Goal: Information Seeking & Learning: Check status

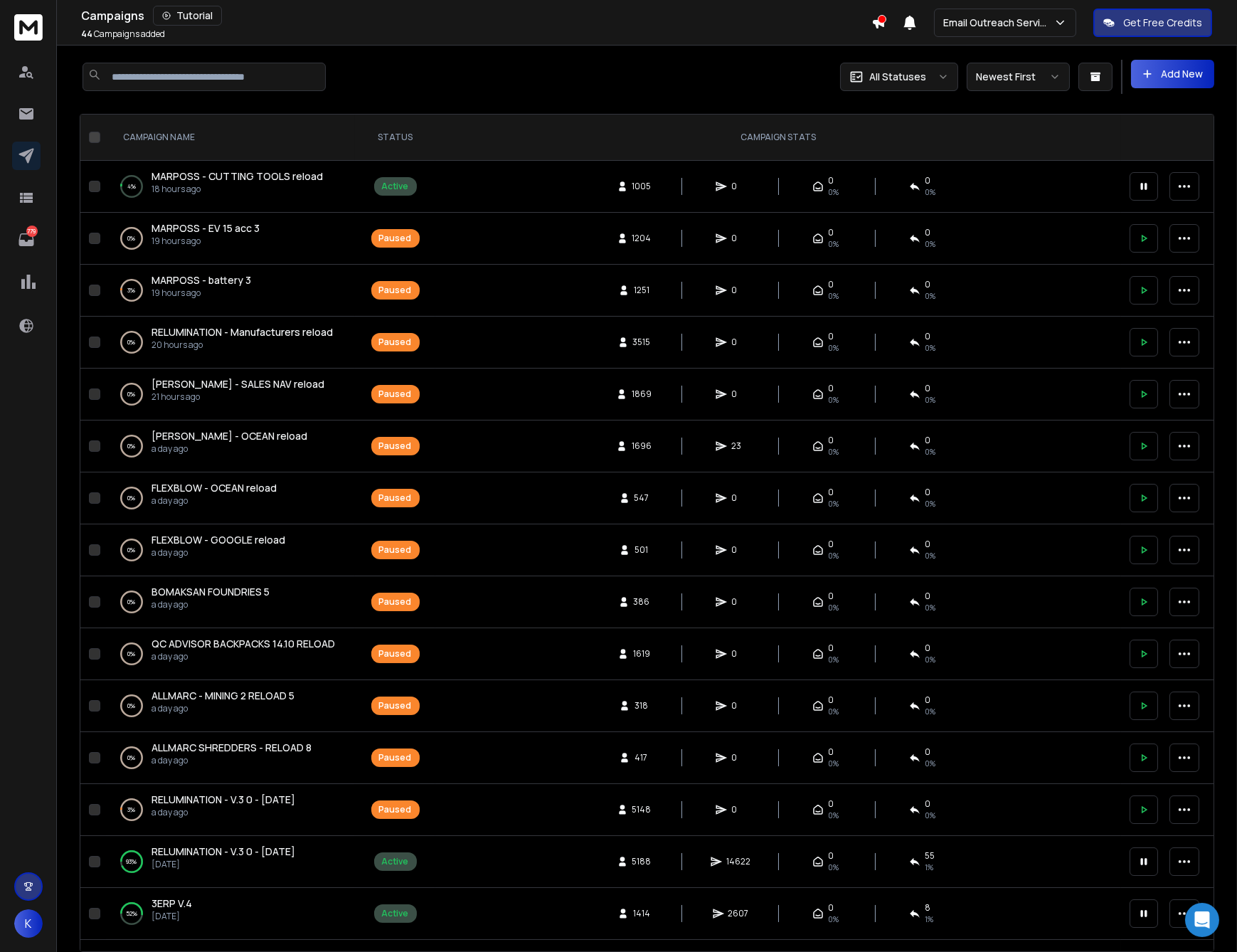
click at [574, 70] on div at bounding box center [363, 76] width 567 height 34
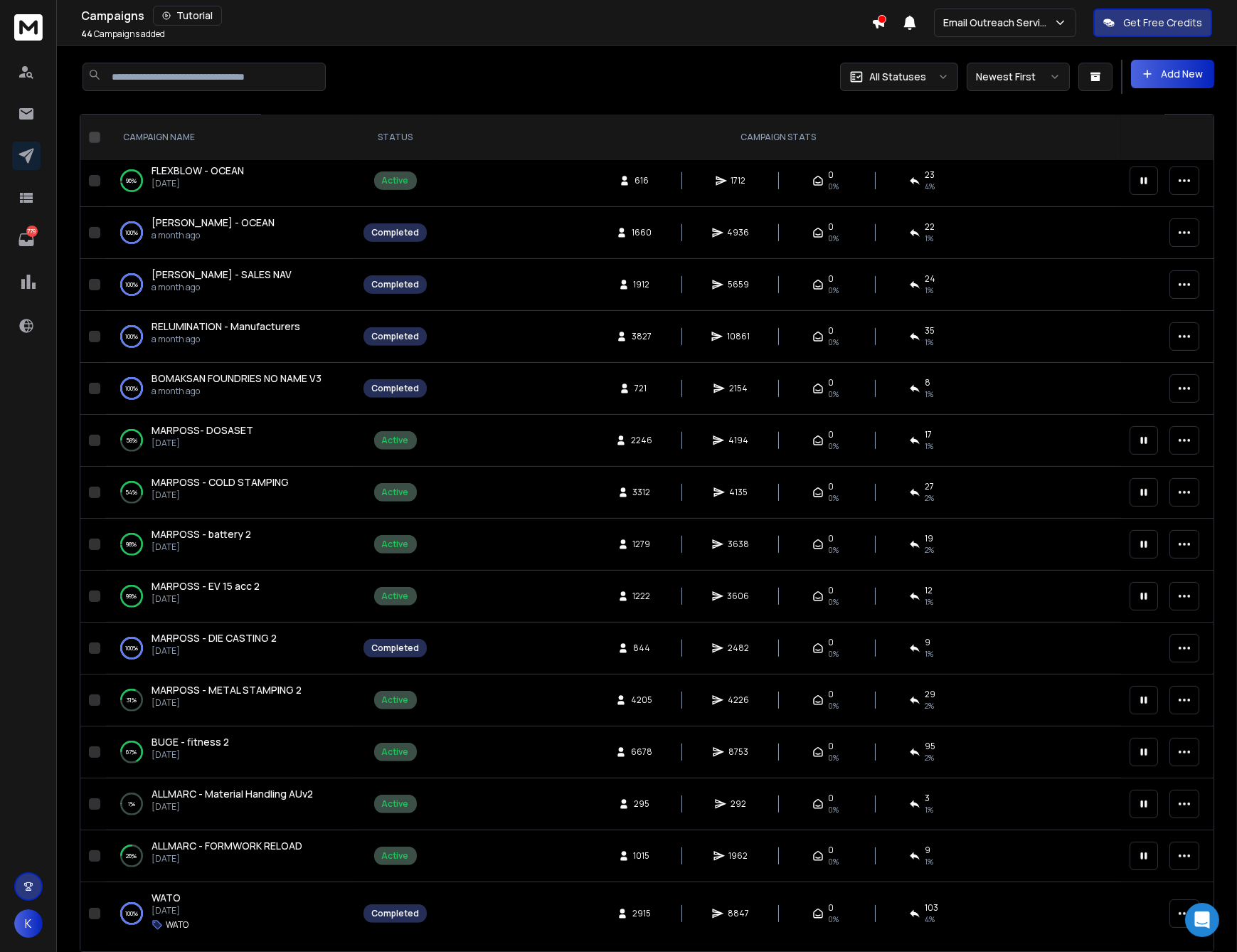
click at [1188, 594] on button "button" at bounding box center [1184, 596] width 30 height 28
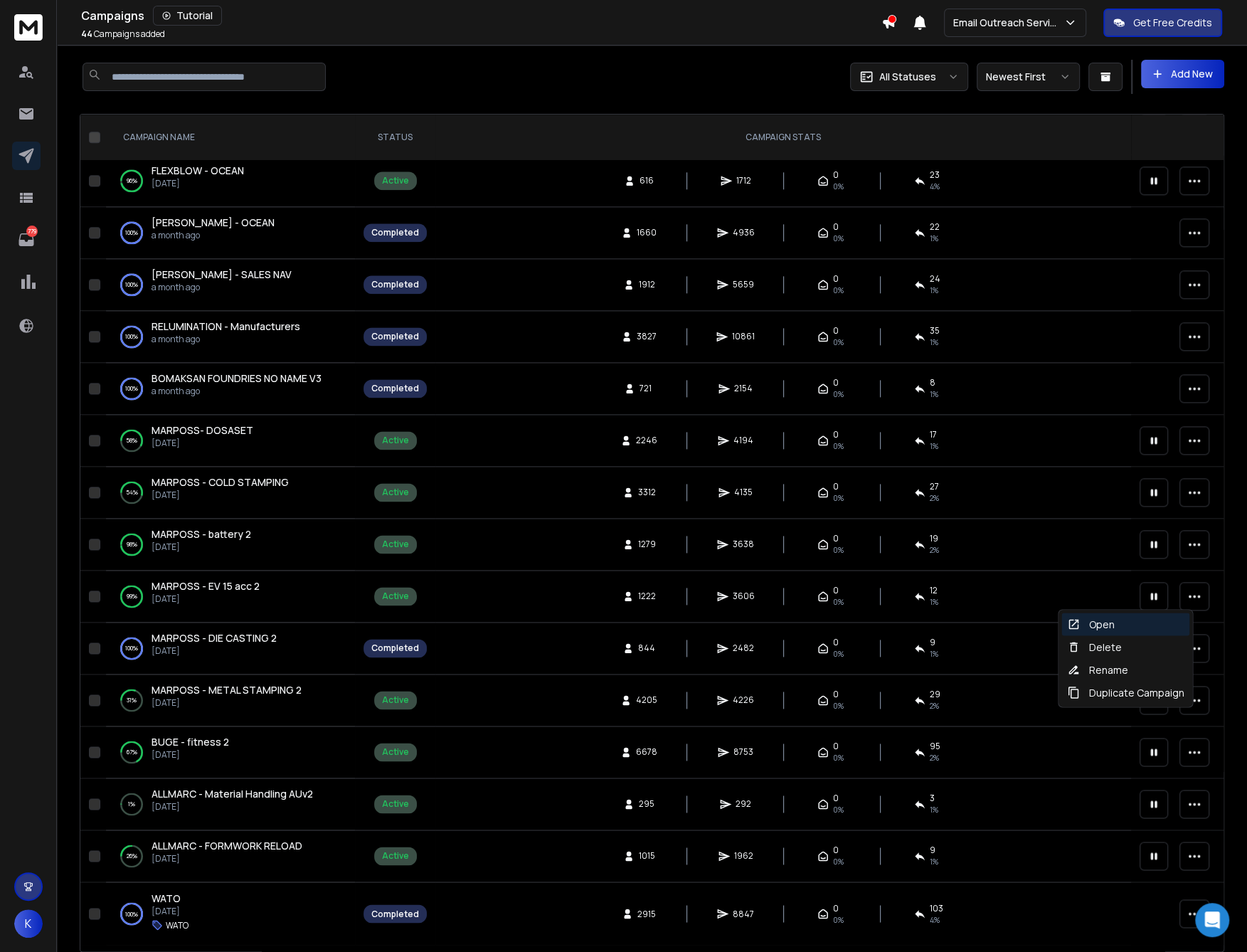
click at [1140, 589] on button at bounding box center [1154, 596] width 28 height 28
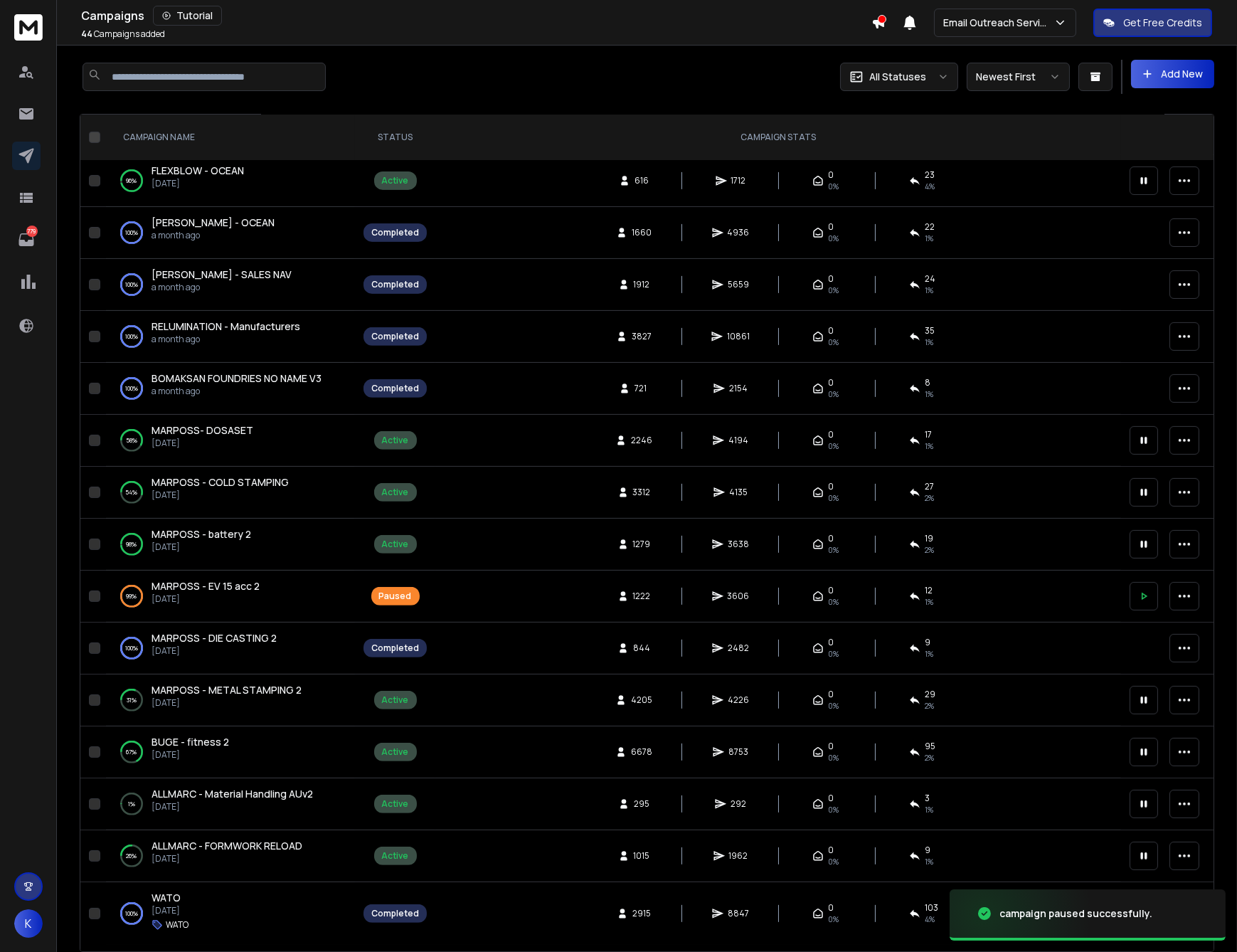
click at [1170, 600] on button "button" at bounding box center [1184, 596] width 30 height 28
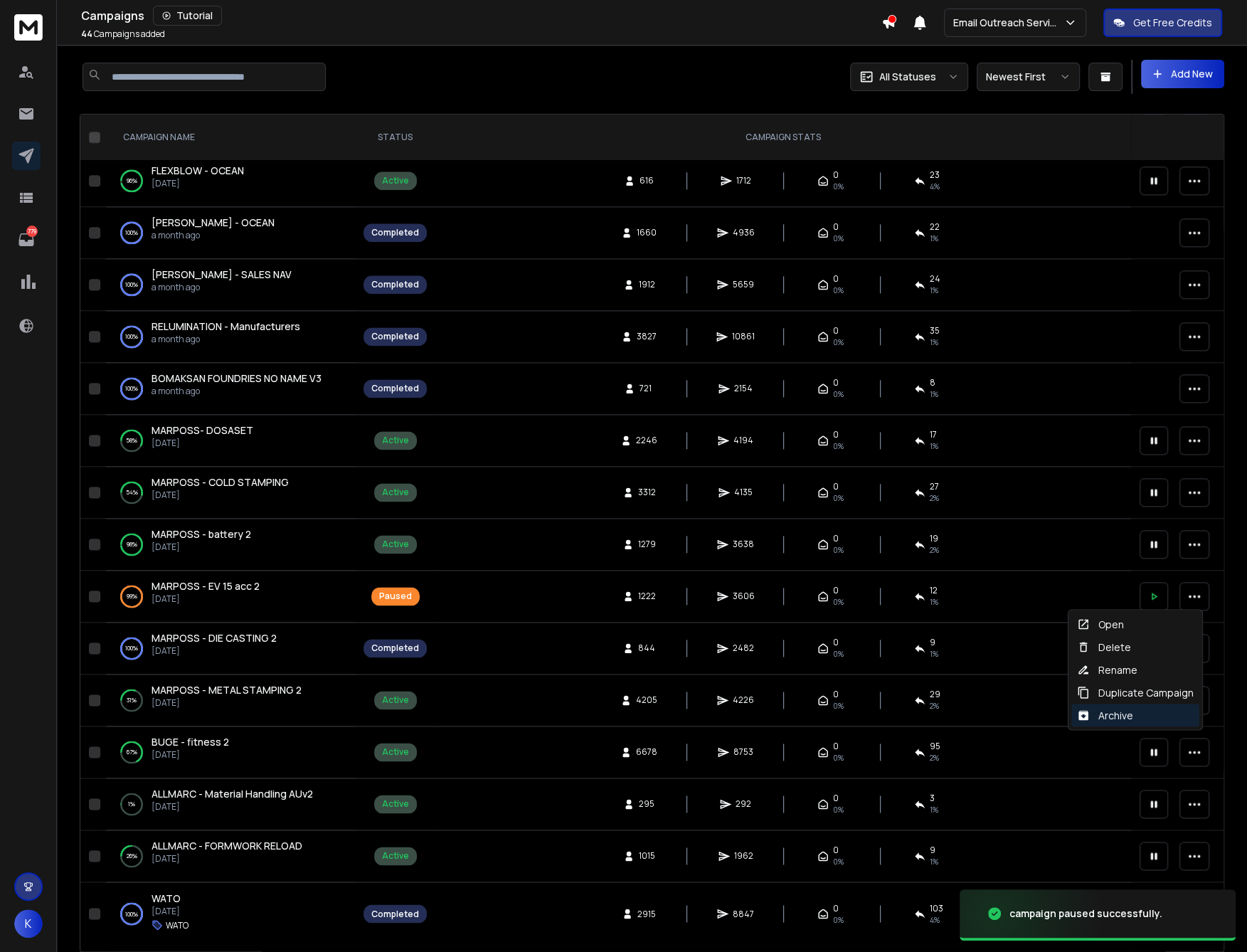
click at [1150, 710] on div "Archive" at bounding box center [1136, 714] width 128 height 22
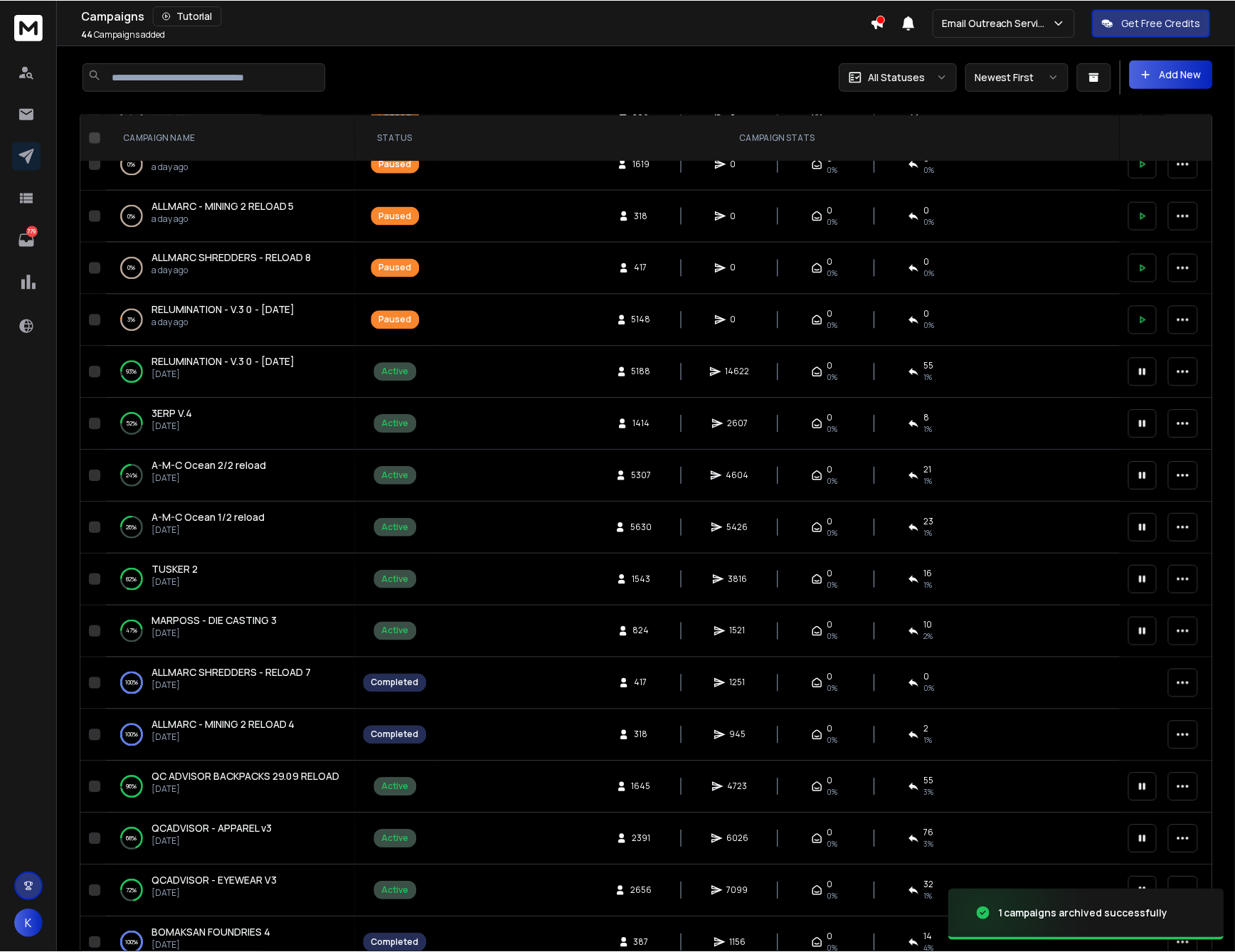
scroll to position [0, 0]
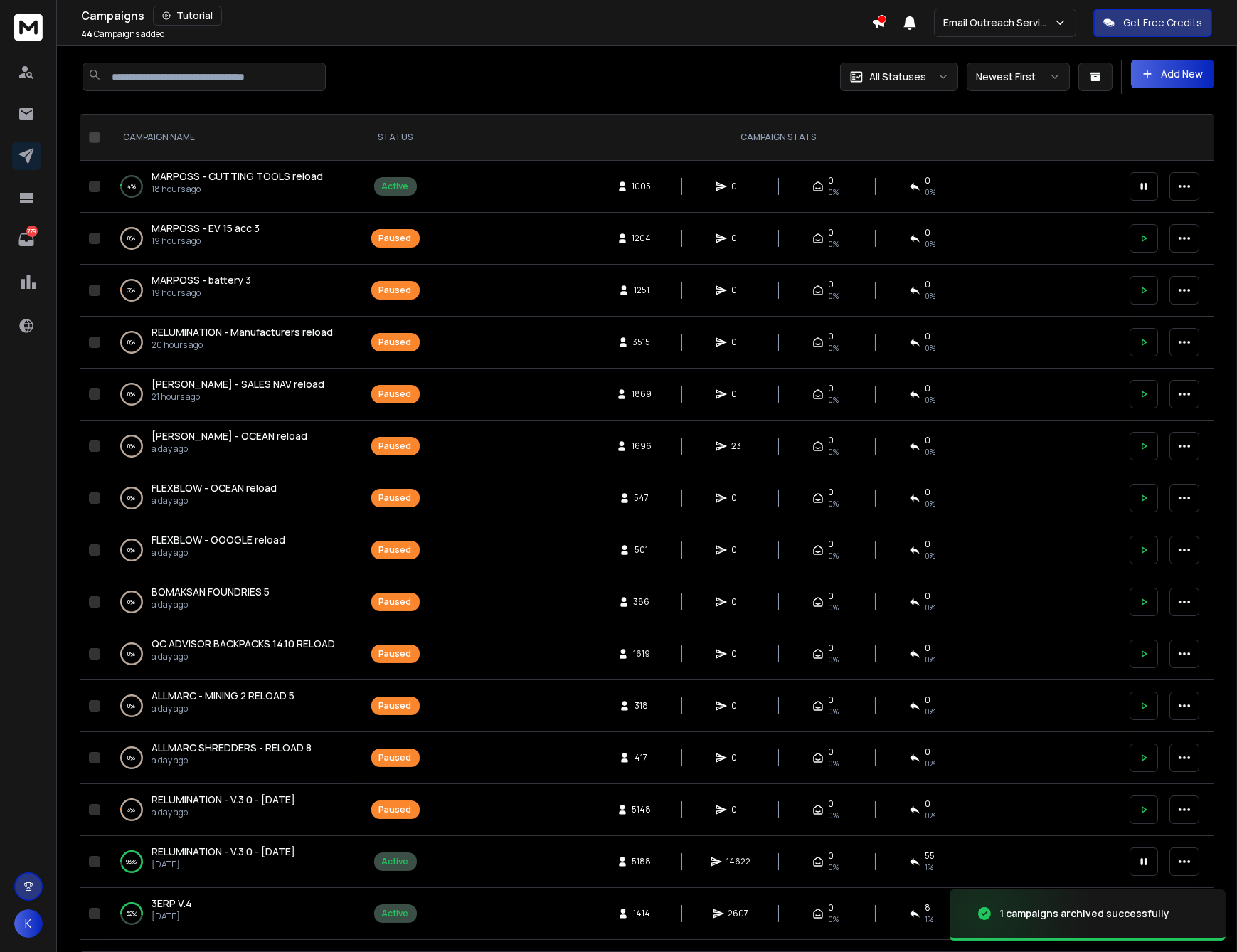
click at [239, 235] on span "MARPOSS - EV 15 acc 3" at bounding box center [205, 228] width 108 height 14
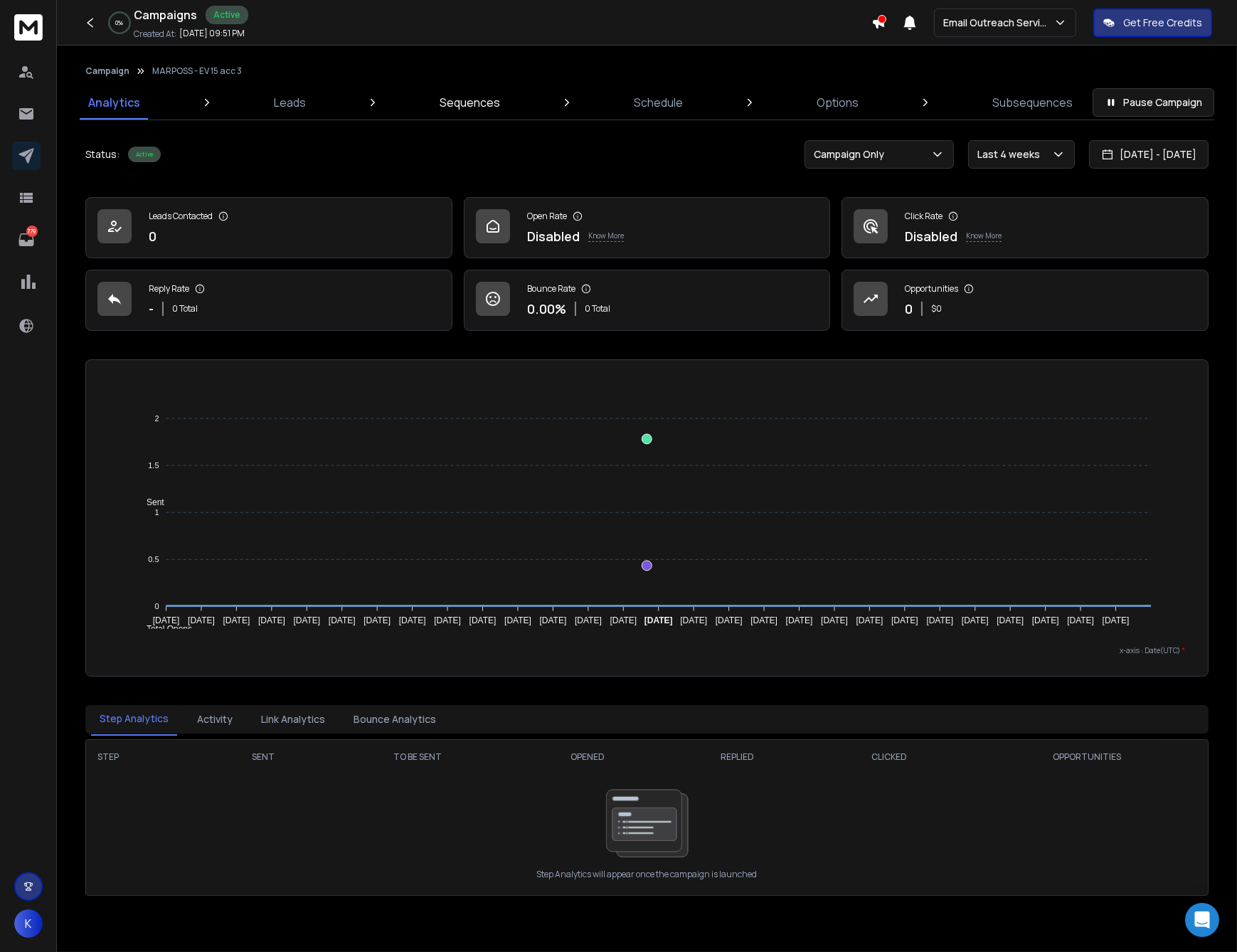
click at [492, 102] on p "Sequences" at bounding box center [470, 102] width 60 height 18
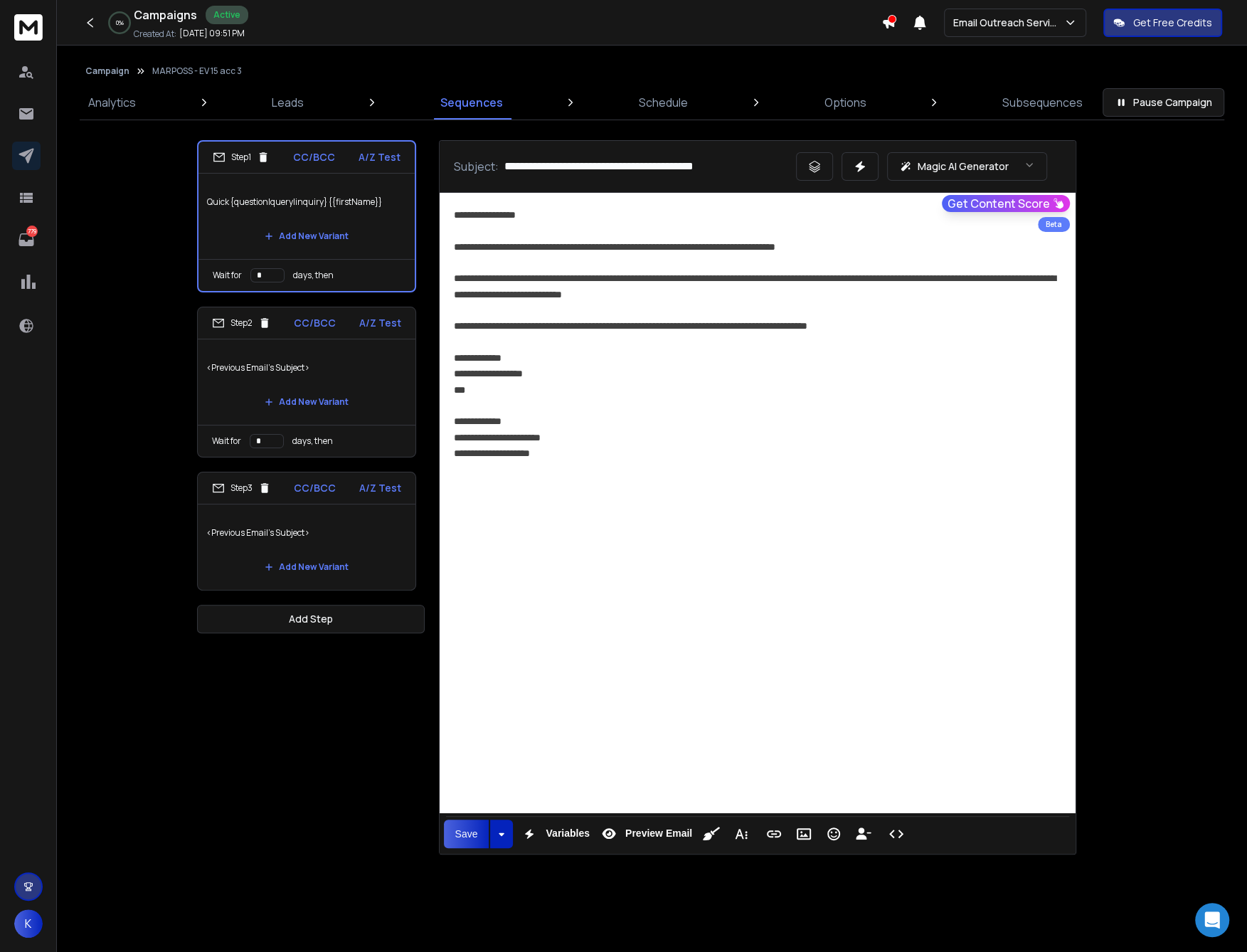
click at [722, 487] on div "**********" at bounding box center [758, 502] width 637 height 620
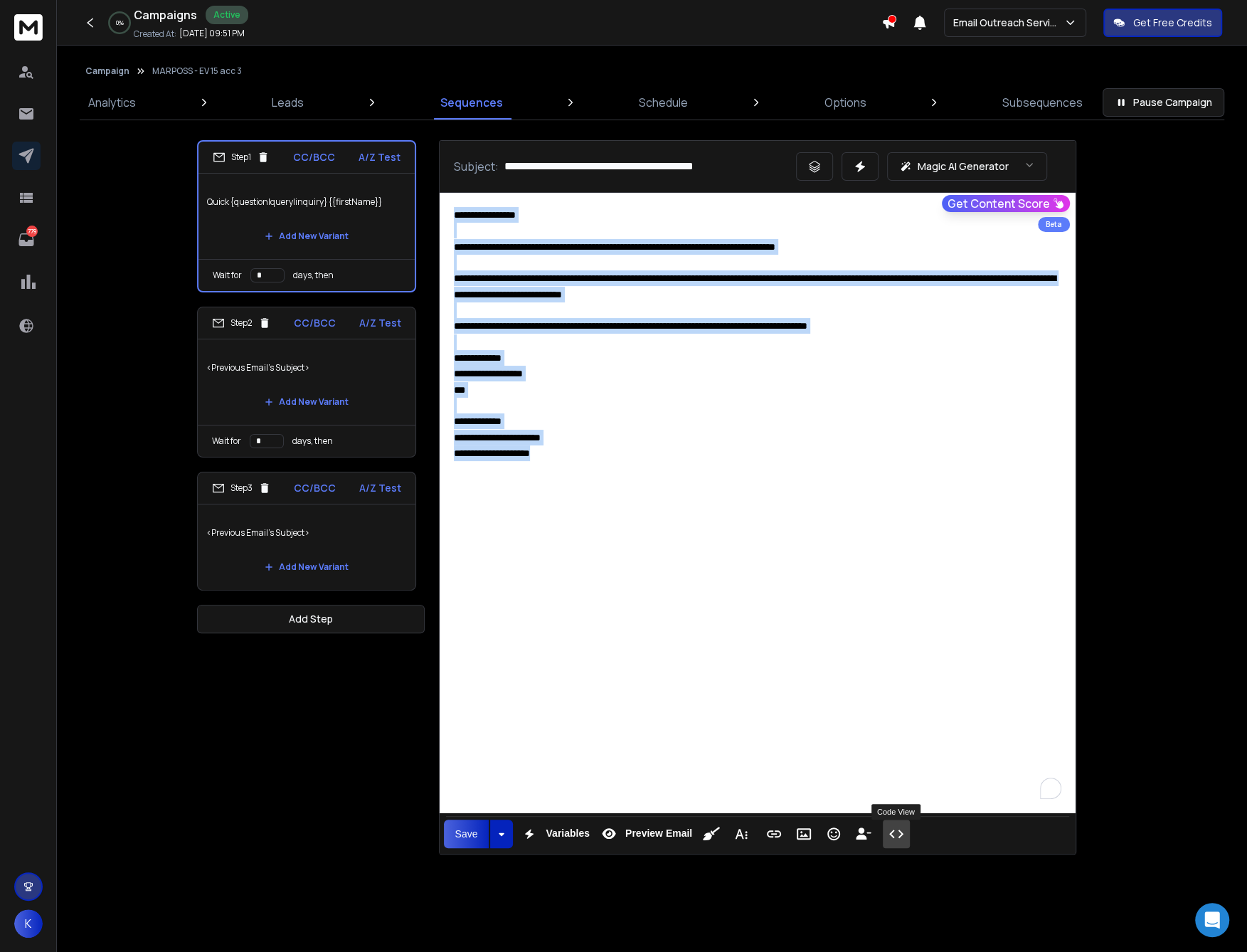
click at [888, 832] on icon "button" at bounding box center [897, 834] width 18 height 18
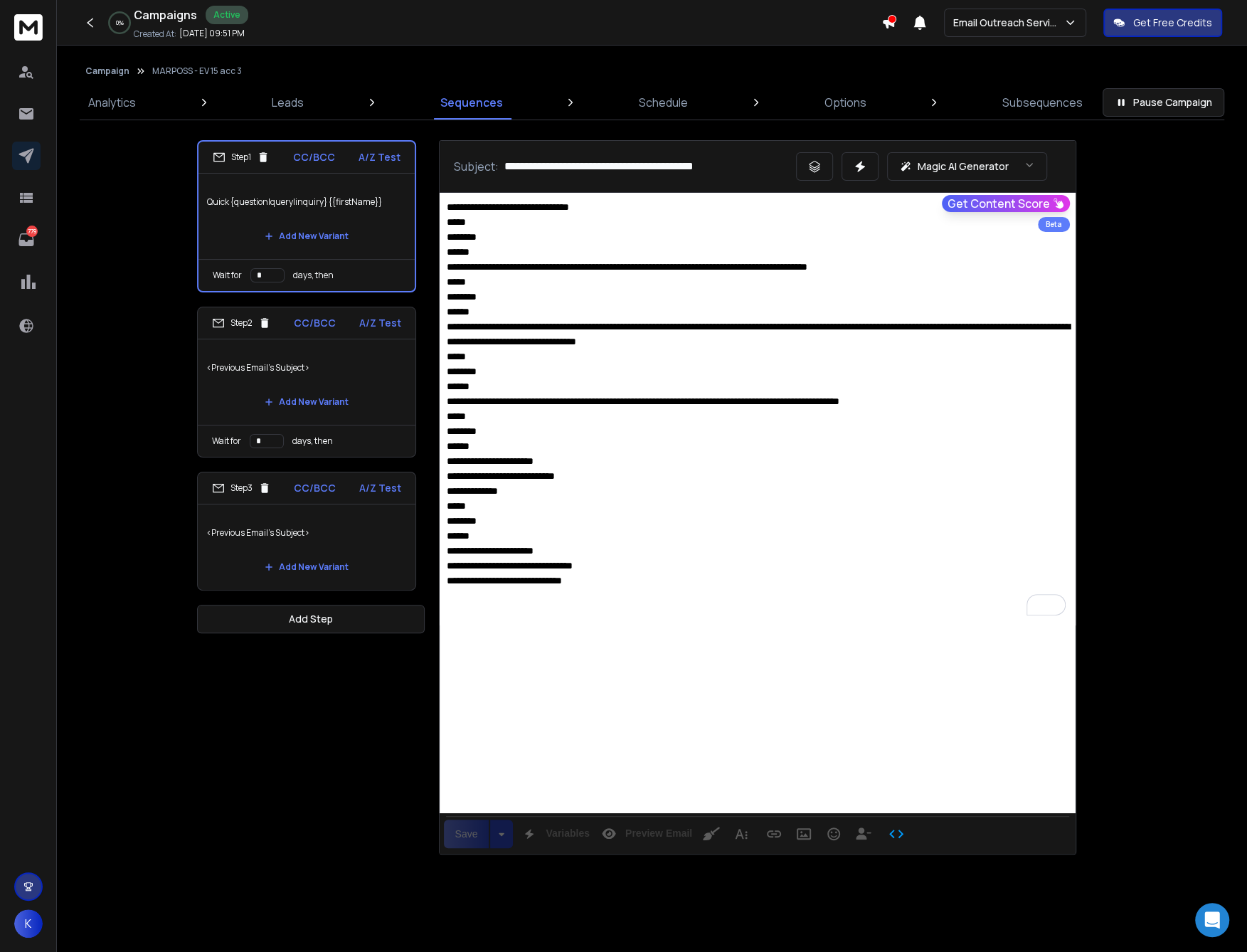
click at [689, 171] on input "**********" at bounding box center [642, 166] width 277 height 18
drag, startPoint x: 896, startPoint y: 832, endPoint x: 885, endPoint y: 825, distance: 13.0
click at [896, 832] on icon "button" at bounding box center [897, 834] width 18 height 18
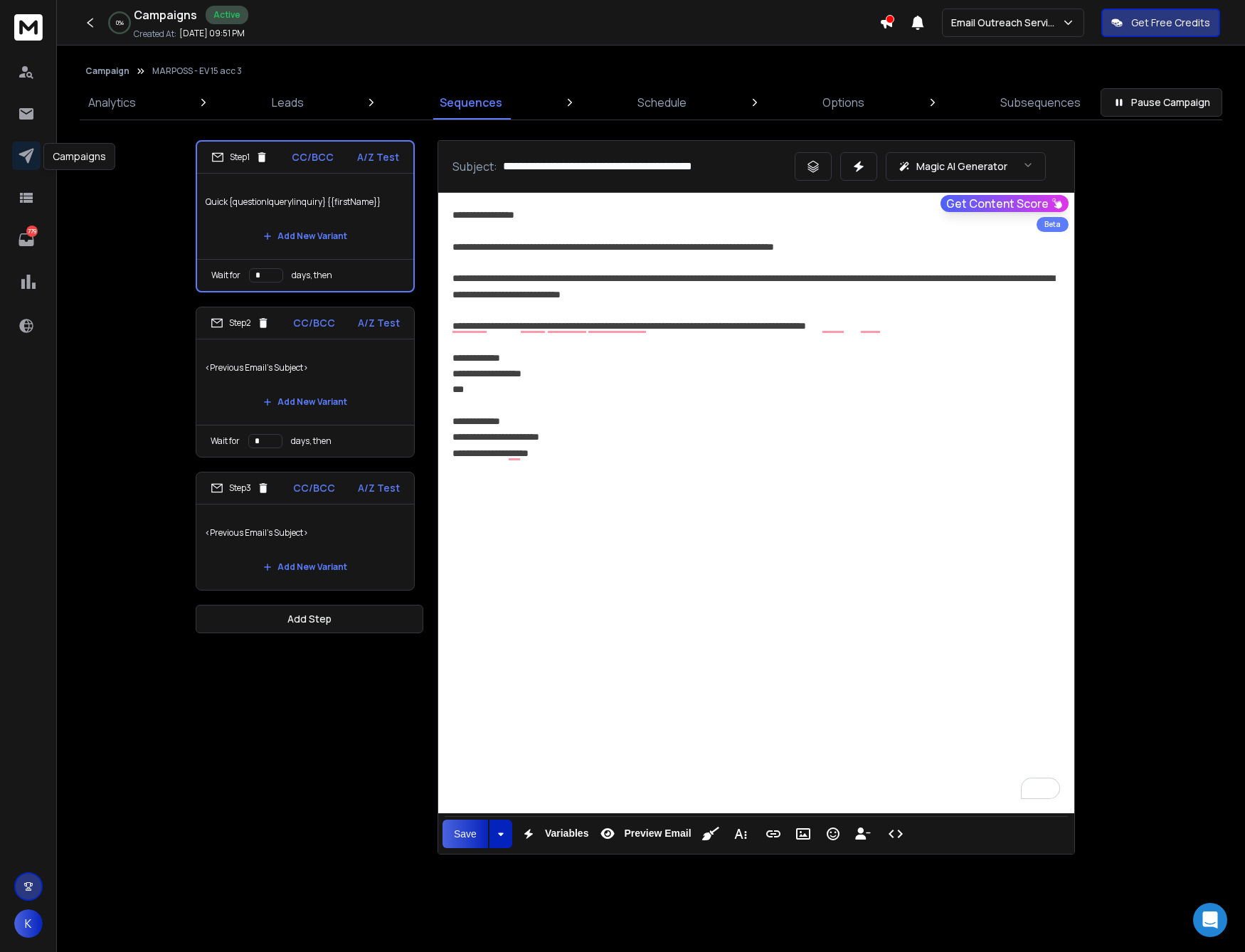
click at [19, 155] on icon at bounding box center [25, 156] width 15 height 15
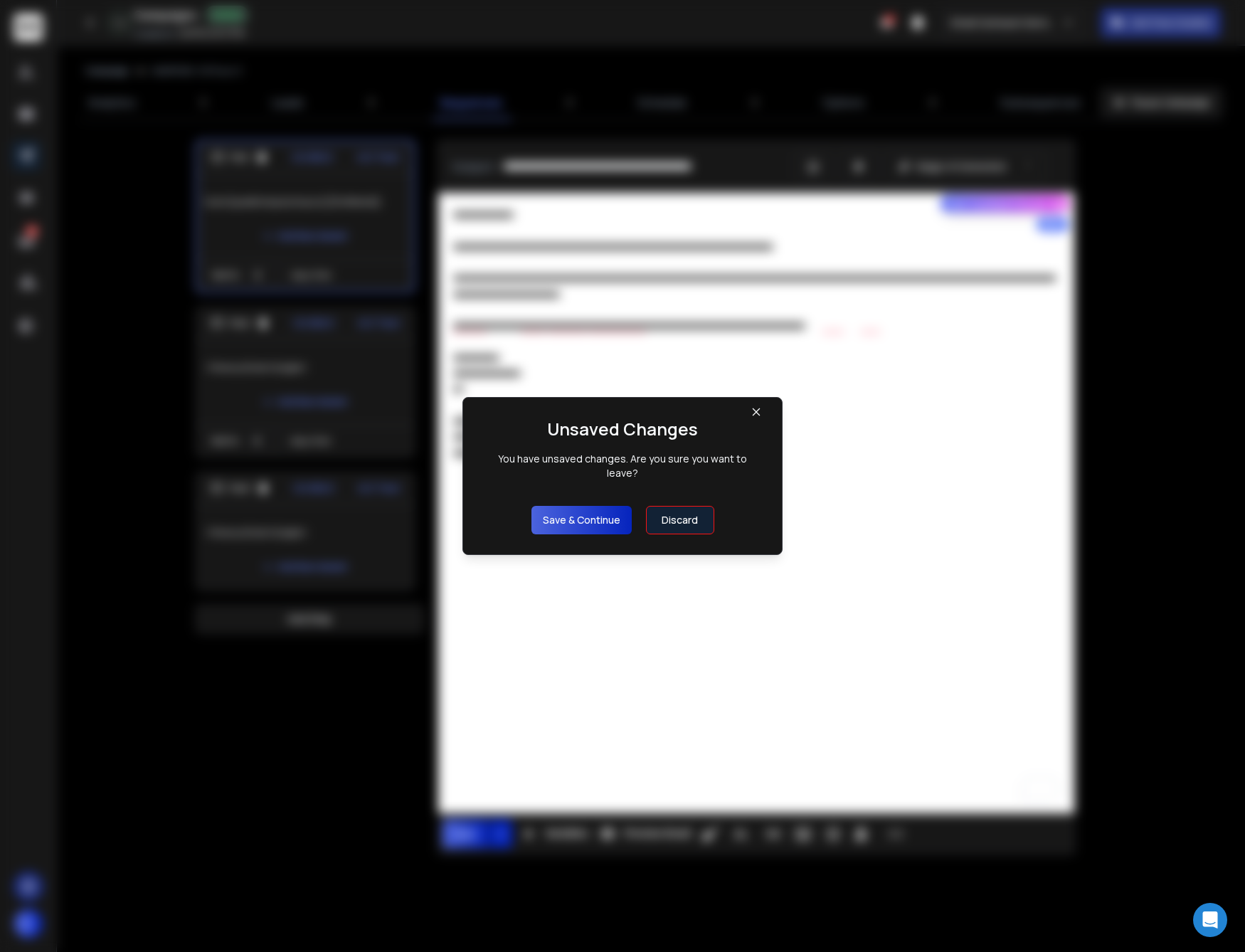
click at [660, 507] on button "Discard" at bounding box center [680, 520] width 68 height 28
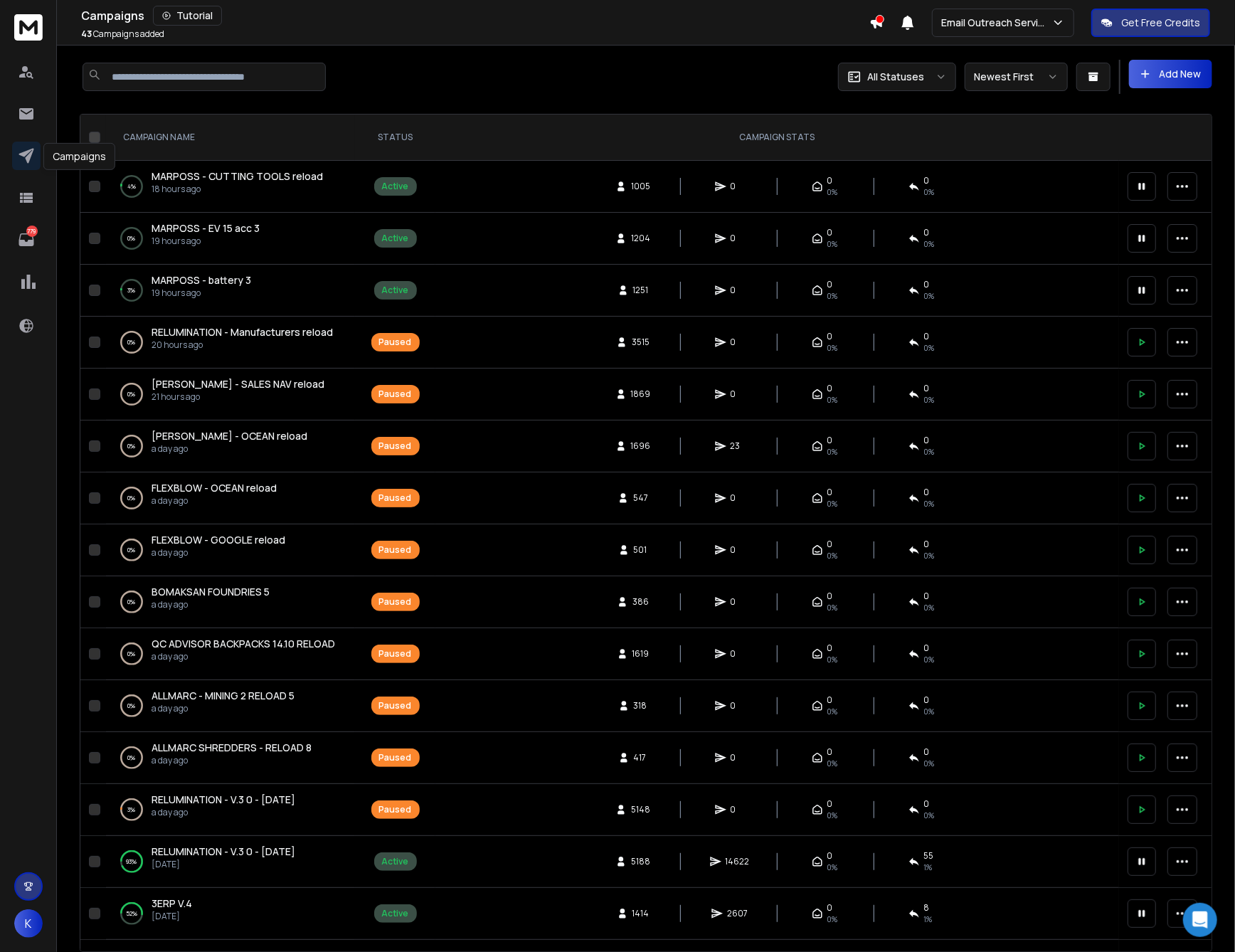
click at [12, 159] on link at bounding box center [25, 155] width 28 height 28
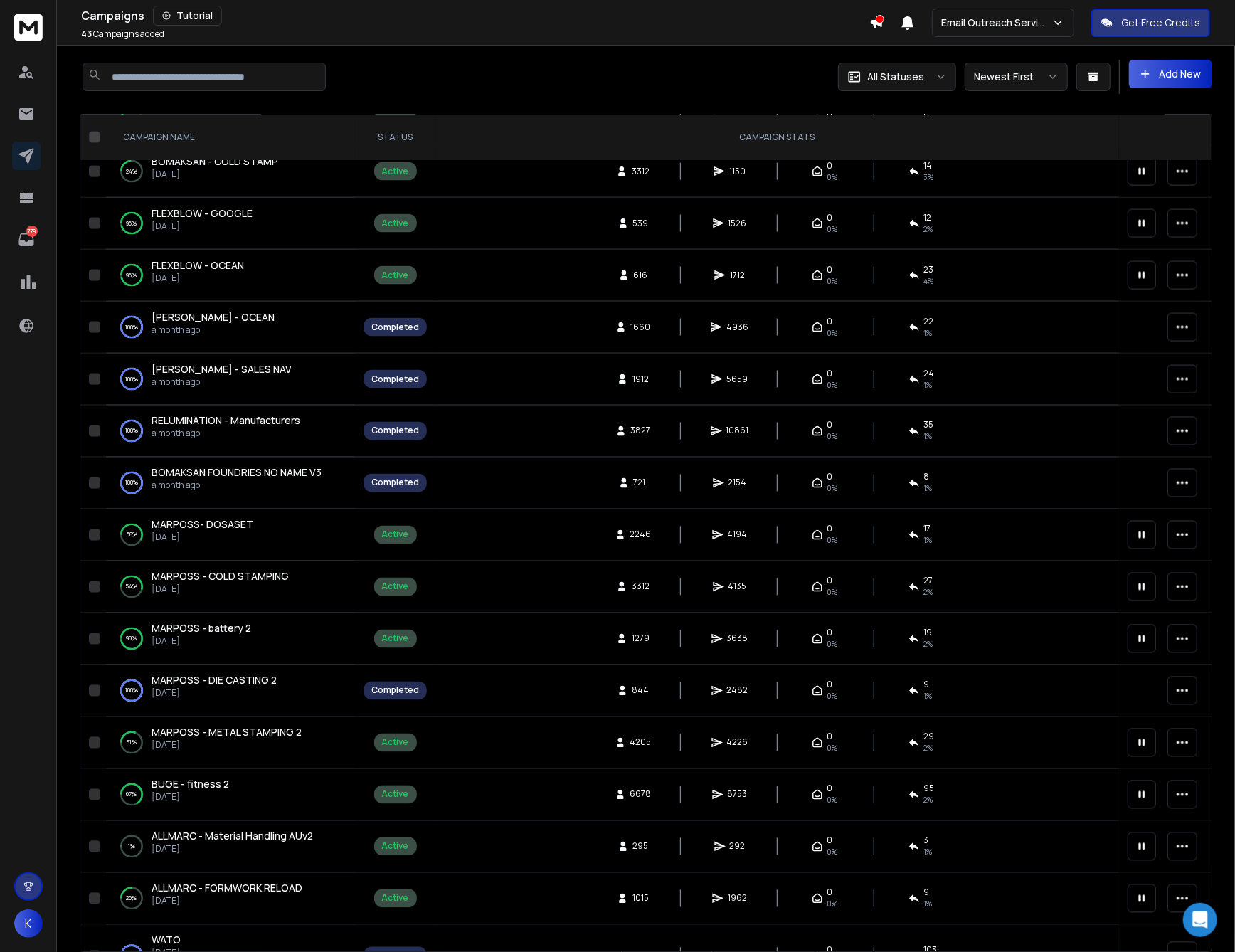
scroll to position [1460, 0]
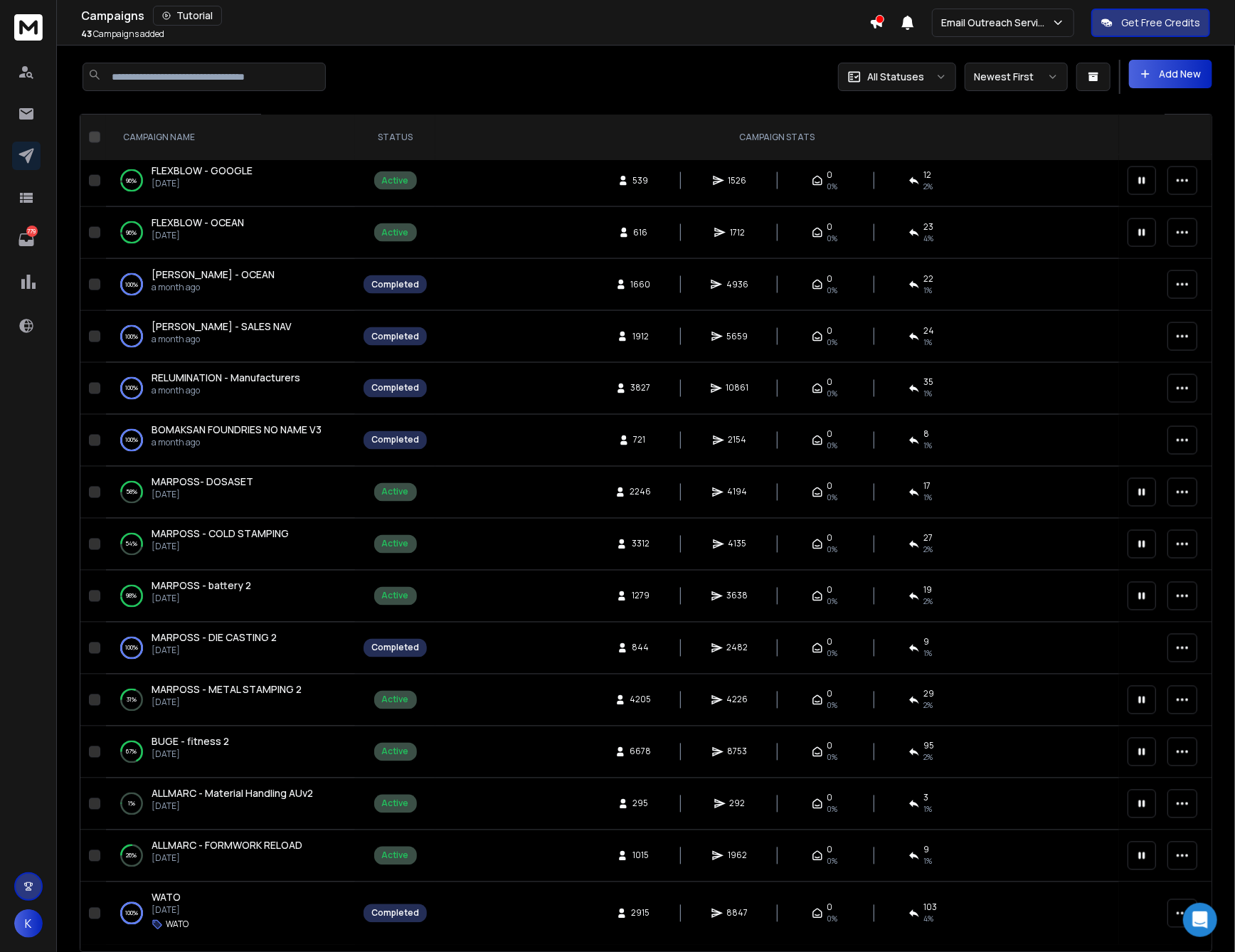
click at [210, 377] on span "RELUMINATION - Manufacturers" at bounding box center [226, 379] width 149 height 14
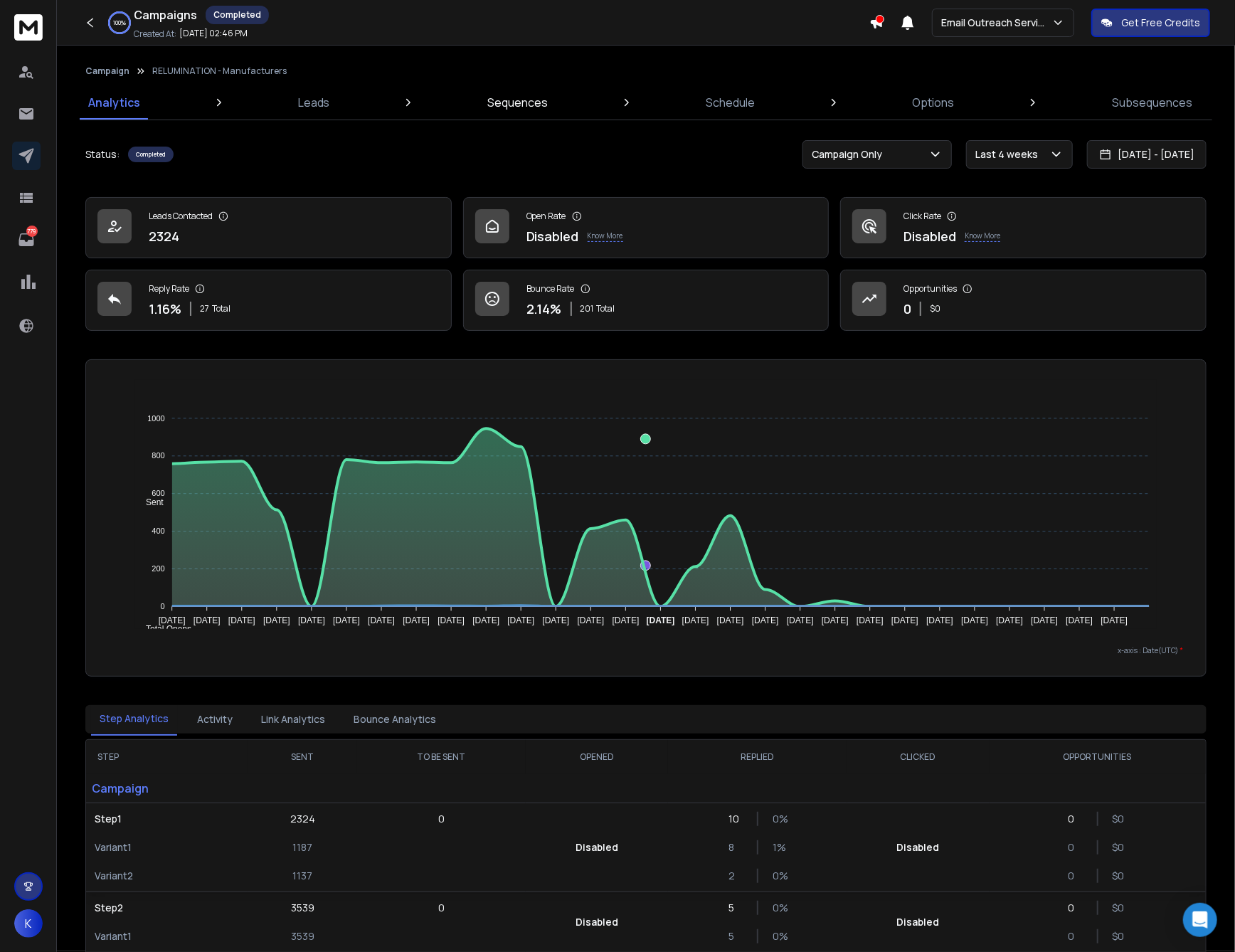
click at [496, 94] on p "Sequences" at bounding box center [518, 102] width 60 height 18
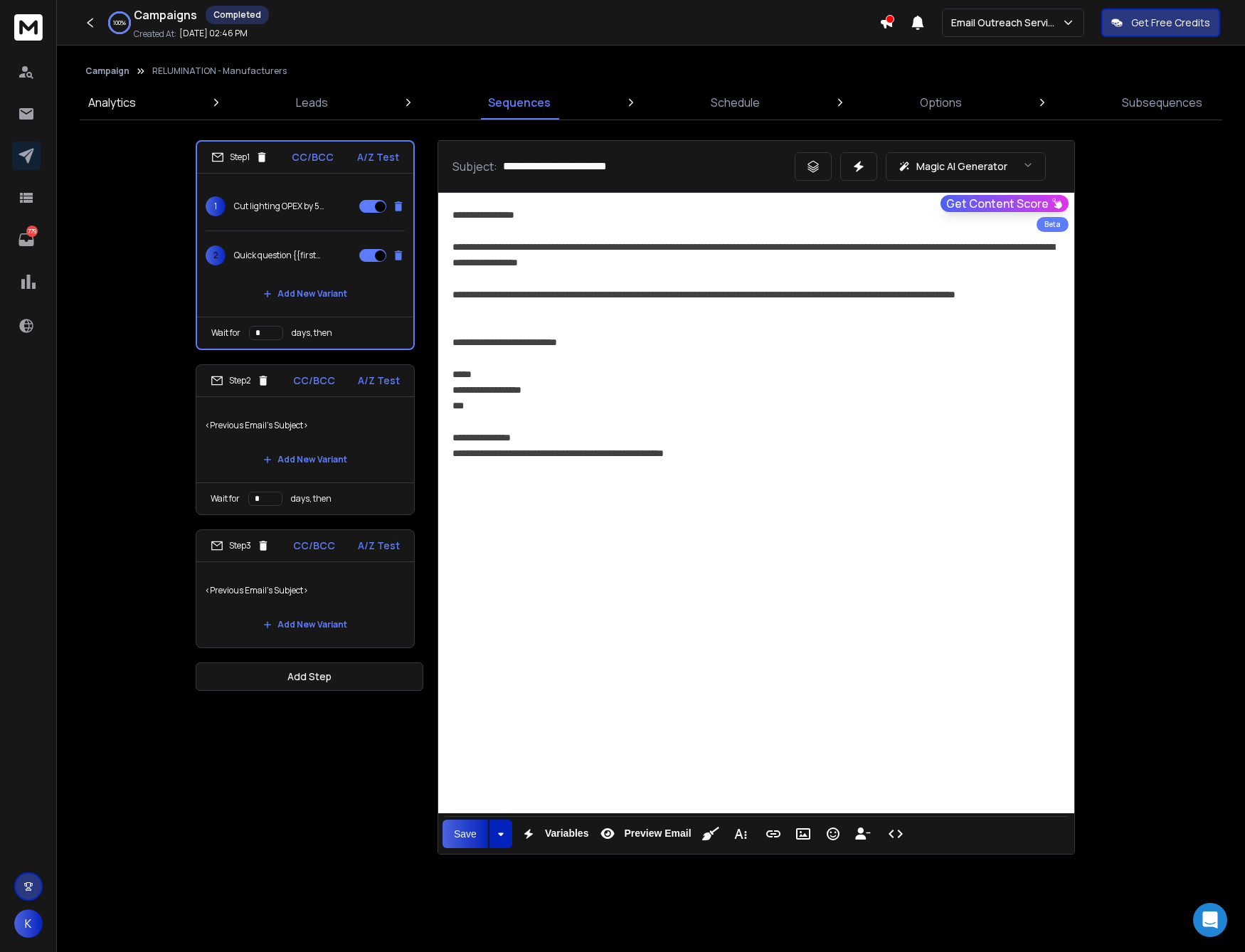
click at [96, 104] on p "Analytics" at bounding box center [112, 102] width 48 height 18
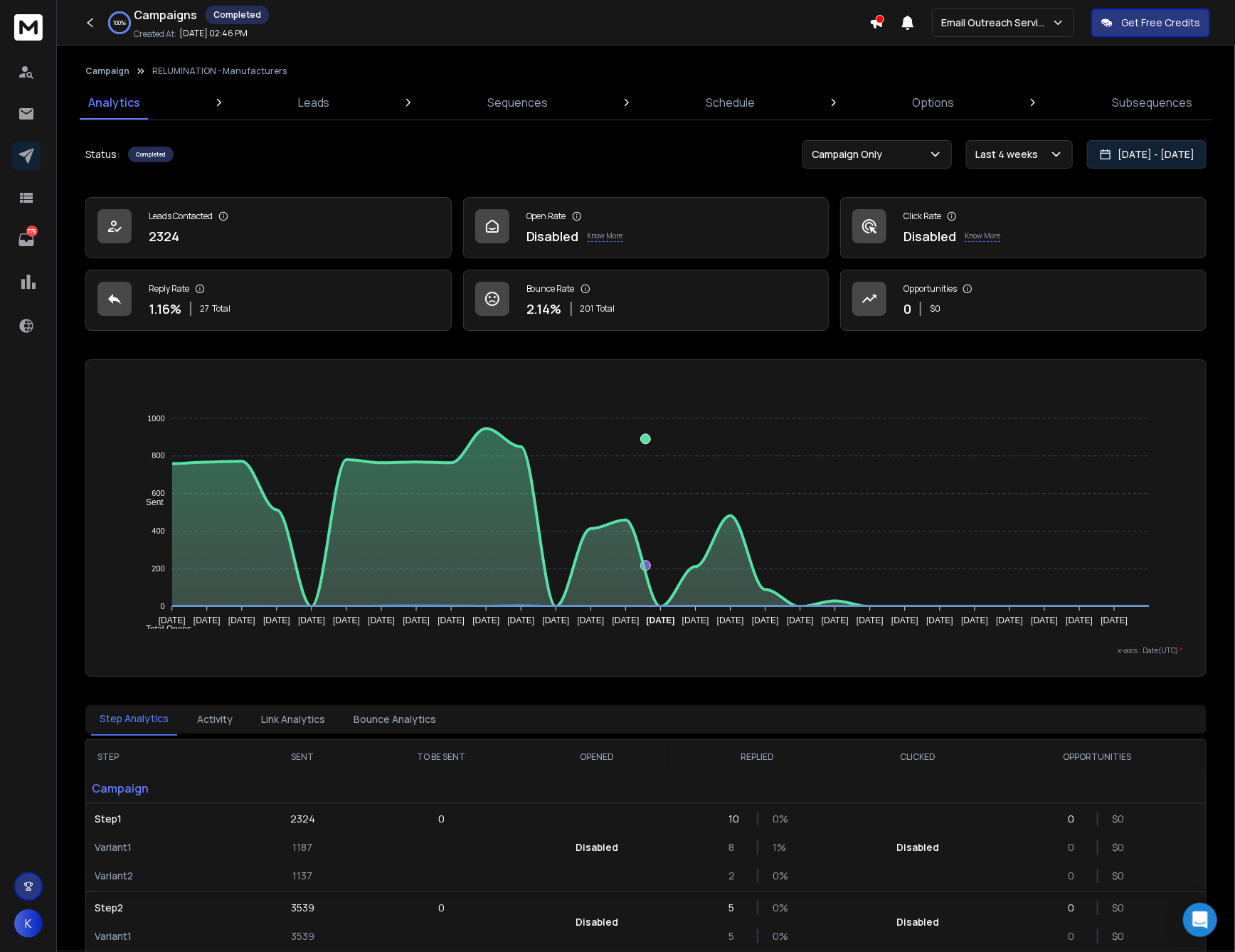
click at [1135, 150] on button "[DATE] - [DATE]" at bounding box center [1146, 154] width 120 height 28
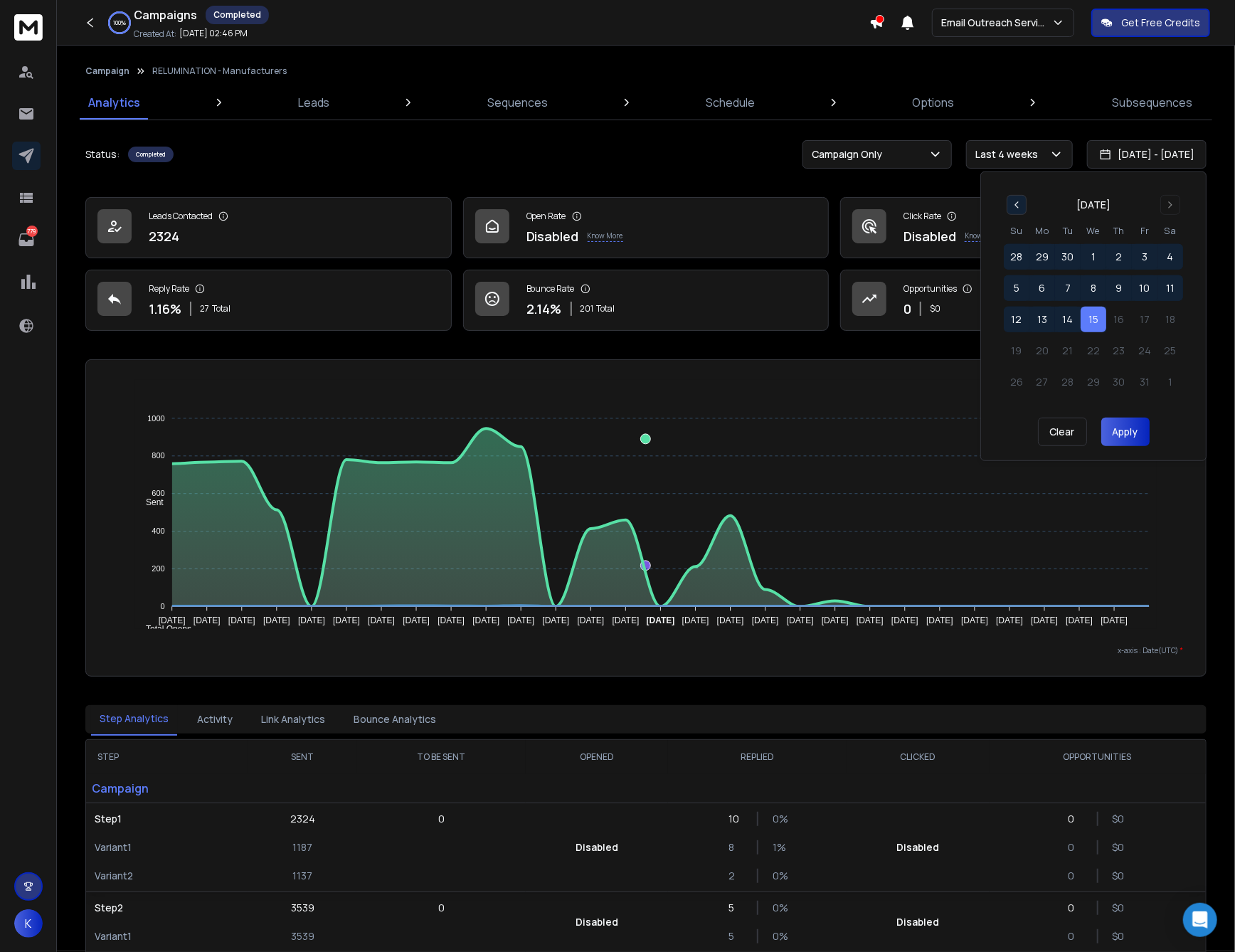
click at [1016, 195] on button "Go to previous month" at bounding box center [1016, 204] width 19 height 19
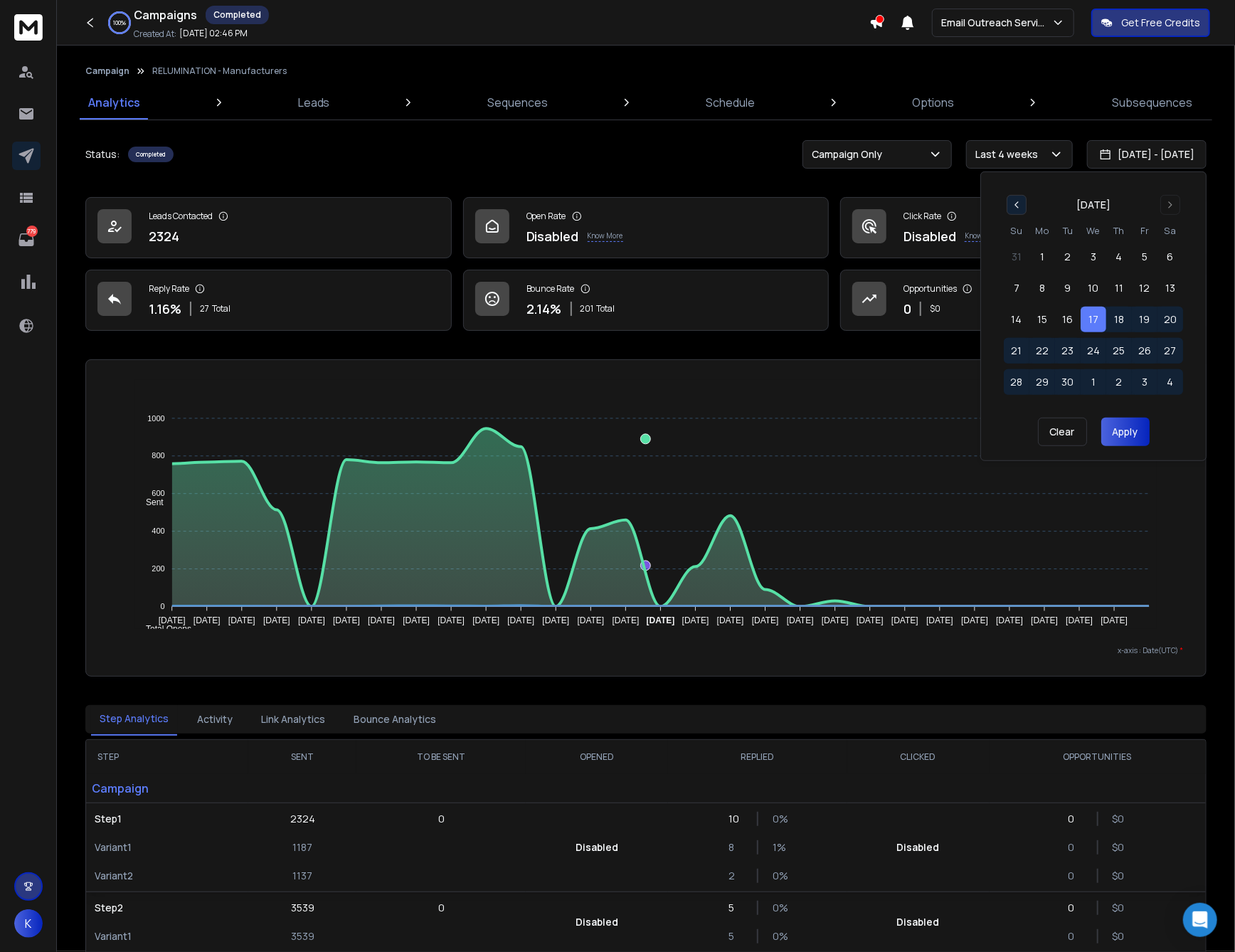
click at [1016, 195] on button "Go to previous month" at bounding box center [1016, 204] width 19 height 19
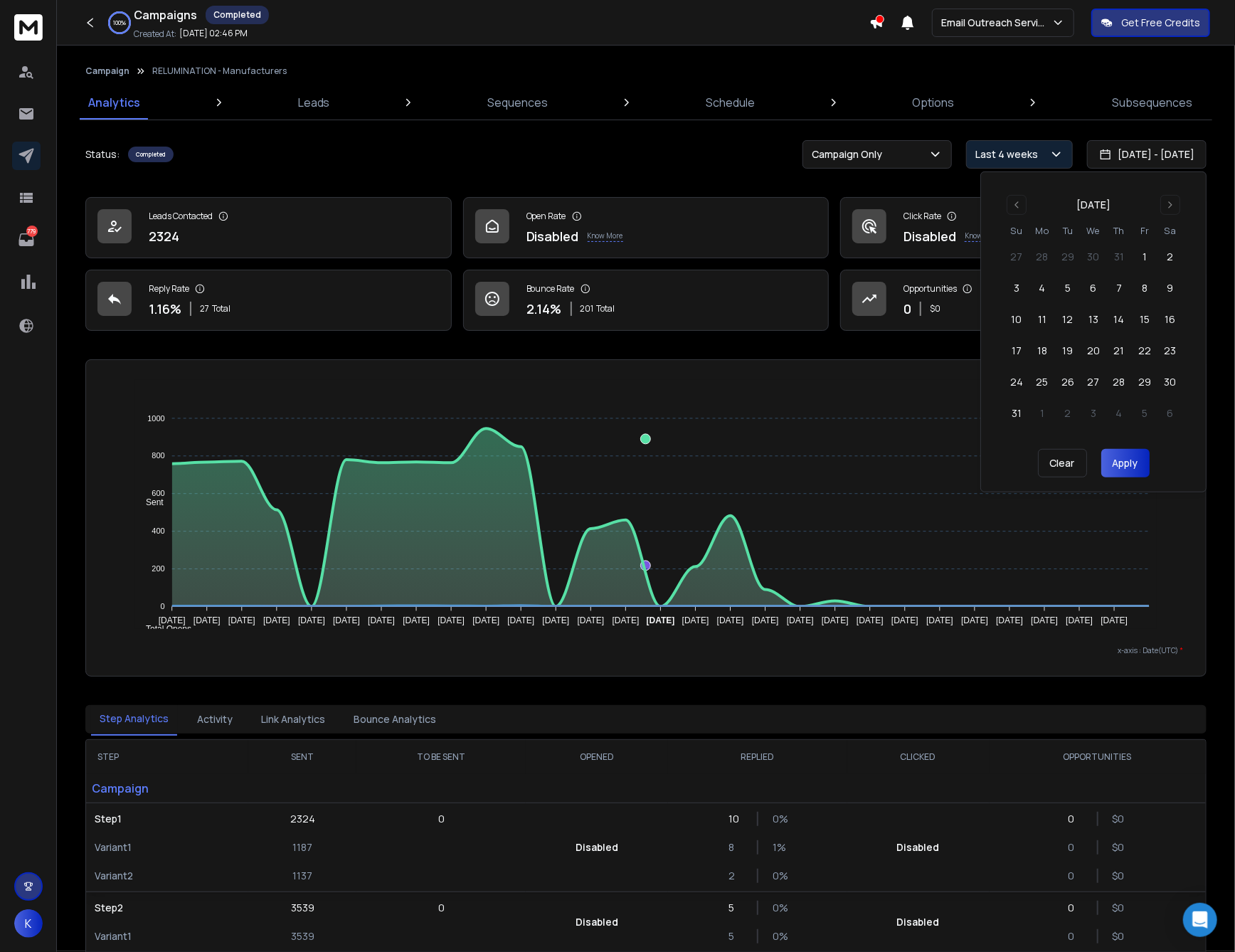
click at [988, 150] on p "Last 4 weeks" at bounding box center [1009, 154] width 68 height 15
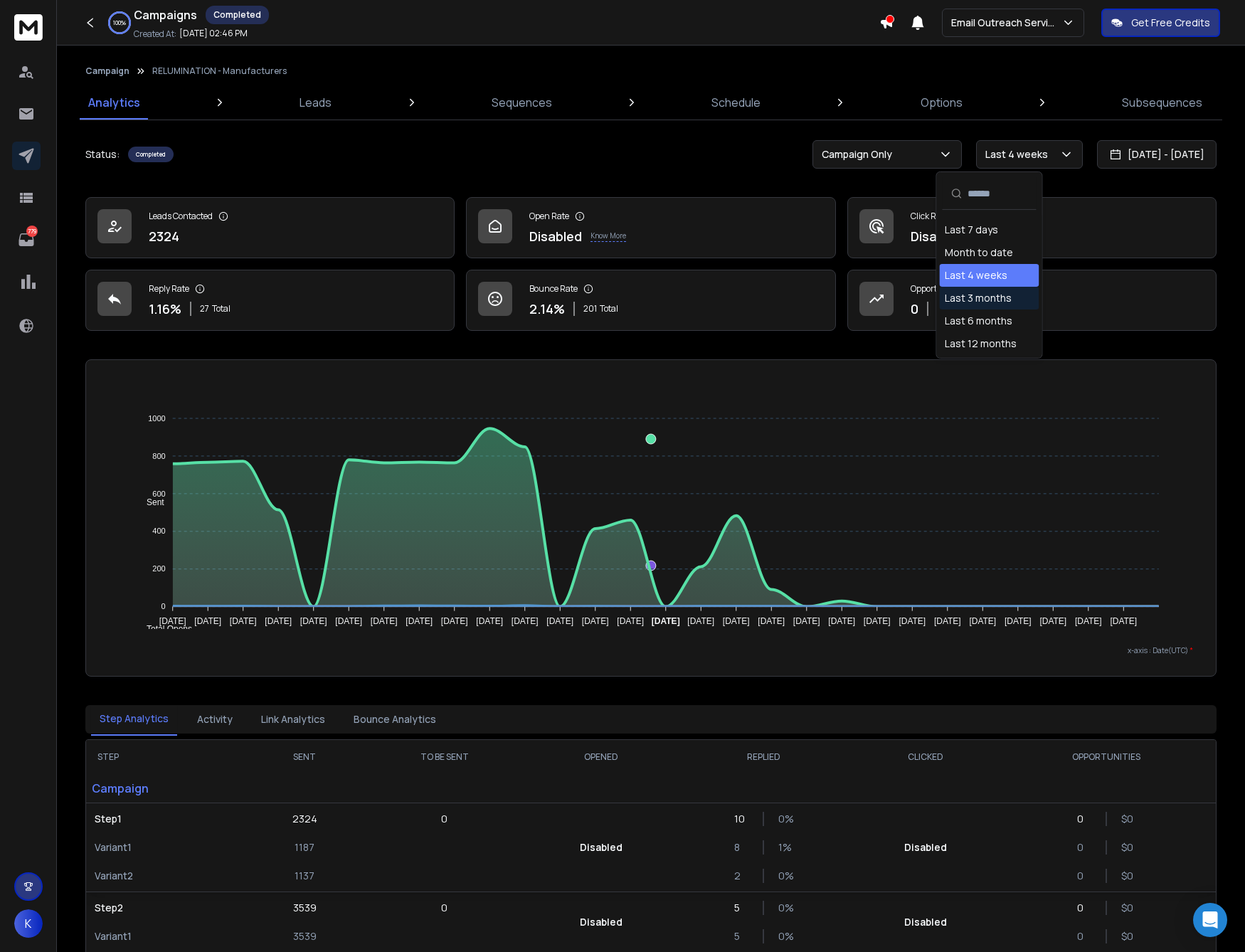
click at [959, 303] on div "Last 3 months" at bounding box center [978, 298] width 67 height 15
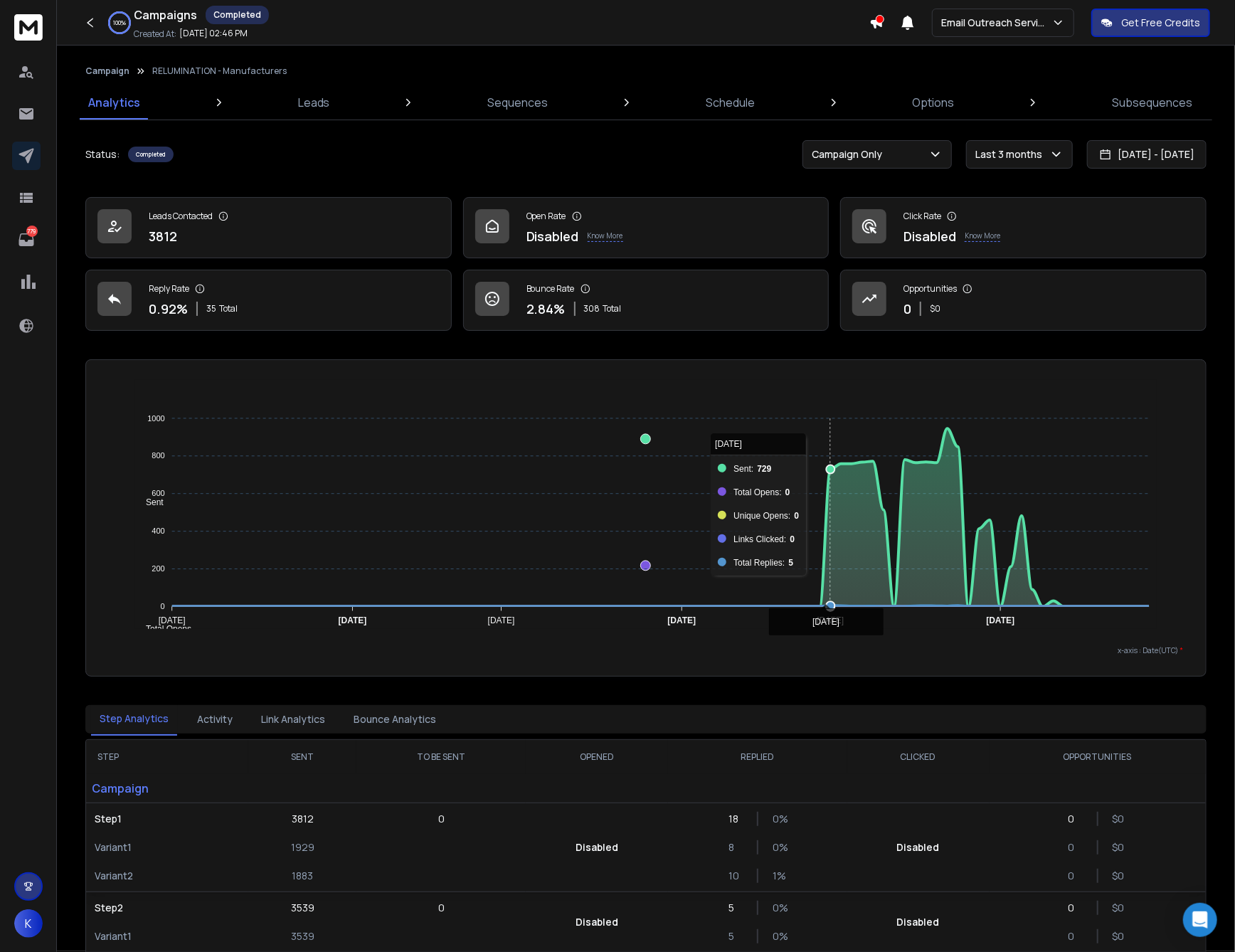
scroll to position [160, 0]
